Goal: Task Accomplishment & Management: Use online tool/utility

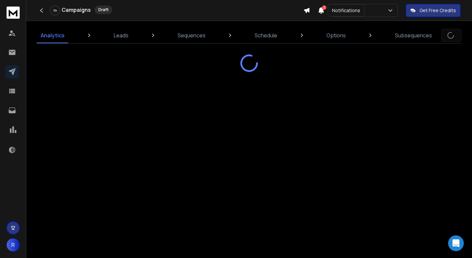
click at [324, 12] on icon at bounding box center [321, 10] width 6 height 7
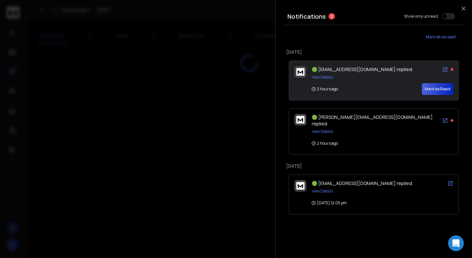
click at [323, 78] on div "View Details" at bounding box center [322, 77] width 21 height 5
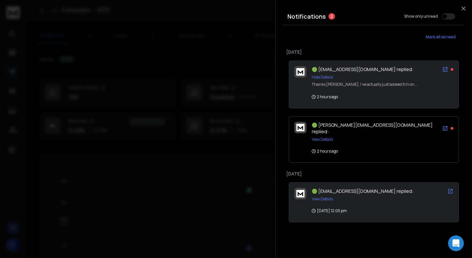
click at [328, 197] on div "View Details" at bounding box center [322, 199] width 21 height 5
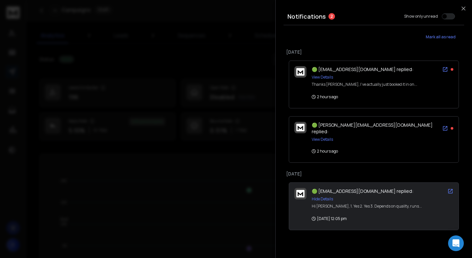
click at [400, 194] on div "🟢 [PERSON_NAME][EMAIL_ADDRESS][DOMAIN_NAME] replied: Hide Details Hi [PERSON_NA…" at bounding box center [383, 206] width 142 height 37
click at [387, 195] on div "Hide Details Hi [PERSON_NAME], 1. Yes 2. Yes 3. Depends on quality, runs..." at bounding box center [367, 203] width 110 height 16
click at [451, 188] on icon at bounding box center [450, 191] width 6 height 6
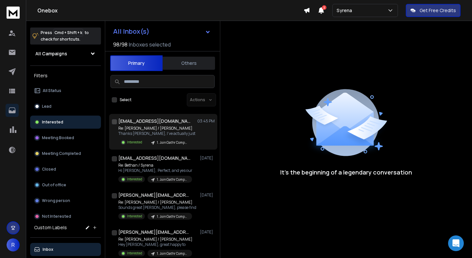
scroll to position [0, 0]
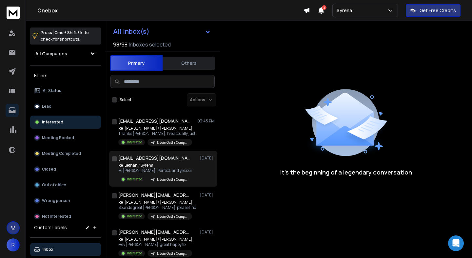
click at [158, 163] on div "[EMAIL_ADDRESS][DOMAIN_NAME] [DATE] Re: [PERSON_NAME] / Syrena Hi [PERSON_NAME]…" at bounding box center [166, 169] width 96 height 28
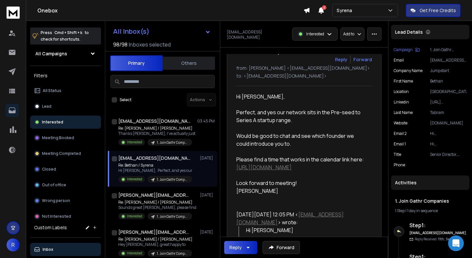
scroll to position [33, 0]
click at [320, 12] on icon at bounding box center [321, 10] width 7 height 7
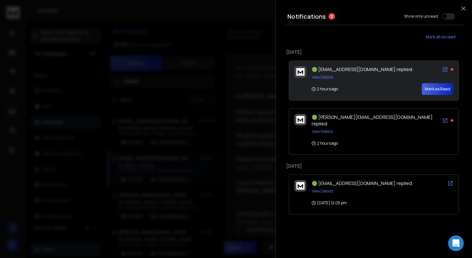
click at [325, 77] on div "View Details" at bounding box center [322, 77] width 21 height 5
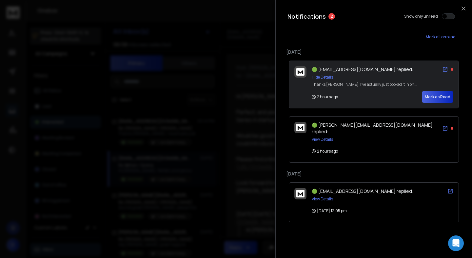
click at [443, 101] on button "Mark as Read" at bounding box center [437, 97] width 31 height 12
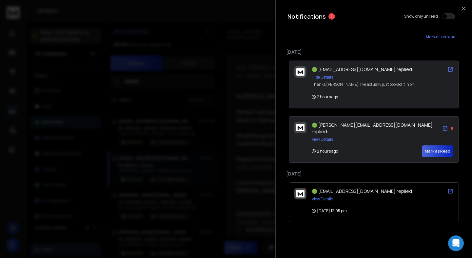
click at [326, 137] on div "View Details" at bounding box center [322, 139] width 21 height 5
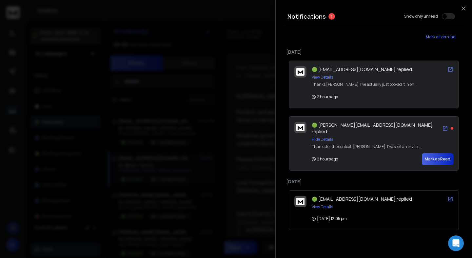
click at [445, 155] on button "Mark as Read" at bounding box center [437, 159] width 31 height 12
